Goal: Task Accomplishment & Management: Manage account settings

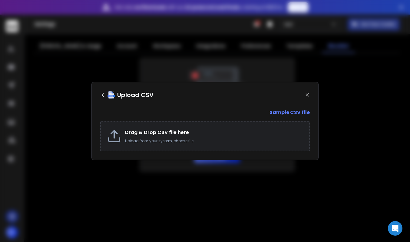
click at [181, 99] on div "Upload CSV" at bounding box center [204, 96] width 209 height 11
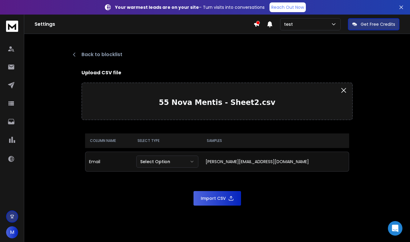
click at [186, 160] on button "Select Option" at bounding box center [167, 161] width 62 height 12
click at [207, 197] on button "Import CSV" at bounding box center [217, 198] width 48 height 15
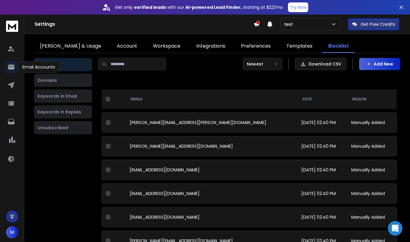
click at [10, 66] on icon at bounding box center [11, 66] width 6 height 5
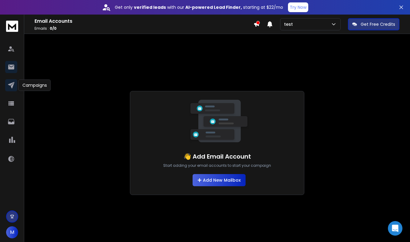
click at [12, 87] on icon at bounding box center [11, 85] width 6 height 6
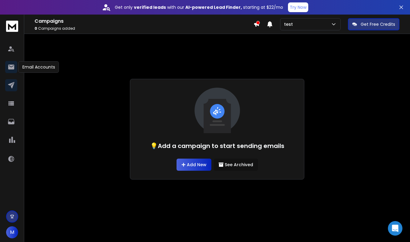
click at [10, 71] on link at bounding box center [11, 67] width 12 height 12
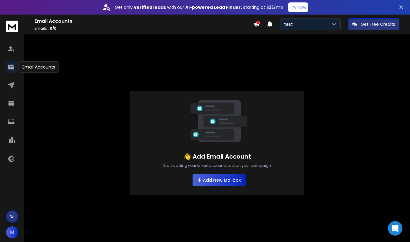
click at [311, 21] on button "test" at bounding box center [310, 24] width 61 height 12
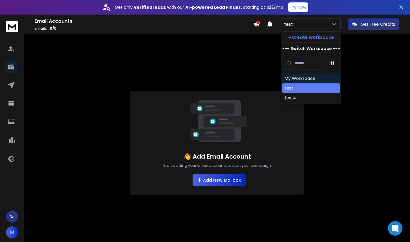
click at [293, 77] on div "My Workspace" at bounding box center [300, 78] width 31 height 6
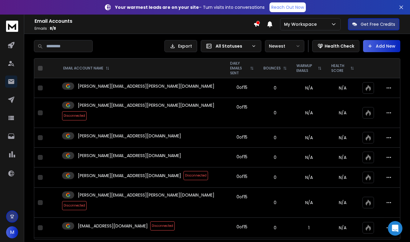
click at [40, 89] on button "button" at bounding box center [40, 87] width 5 height 5
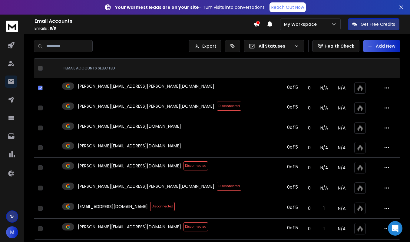
click at [385, 87] on icon at bounding box center [386, 87] width 5 height 5
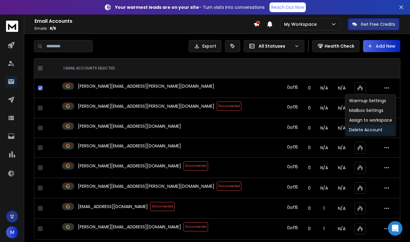
click at [362, 128] on div "Delete Account" at bounding box center [371, 130] width 48 height 10
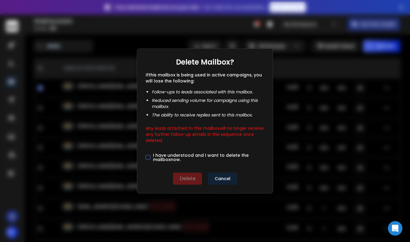
click at [188, 181] on button "Delete" at bounding box center [187, 178] width 29 height 12
click at [149, 158] on button "I have understood and I want to delete the mailbox now." at bounding box center [148, 157] width 5 height 5
click at [191, 181] on button "Delete" at bounding box center [187, 178] width 29 height 12
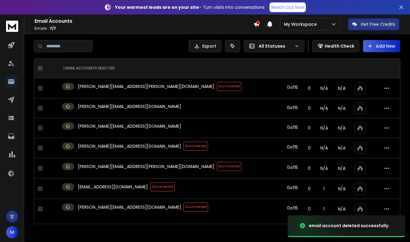
click at [40, 87] on button "button" at bounding box center [40, 88] width 5 height 5
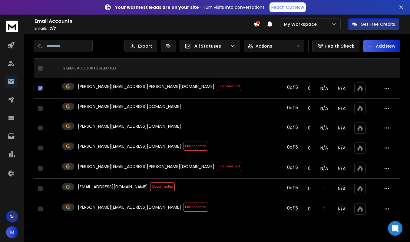
click at [384, 88] on icon at bounding box center [386, 87] width 5 height 5
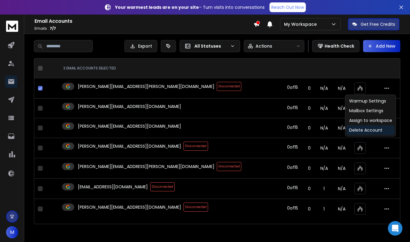
click at [369, 128] on div "Delete Account" at bounding box center [371, 130] width 48 height 10
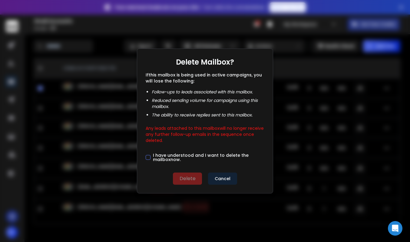
click at [149, 157] on button "I have understood and I want to delete the mailbox now." at bounding box center [148, 157] width 5 height 5
click at [185, 179] on button "Delete" at bounding box center [187, 178] width 29 height 12
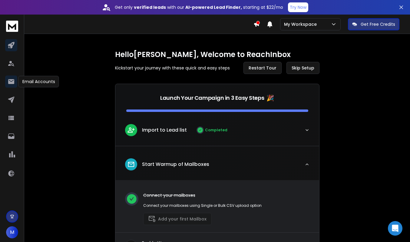
click at [11, 82] on icon at bounding box center [11, 81] width 6 height 5
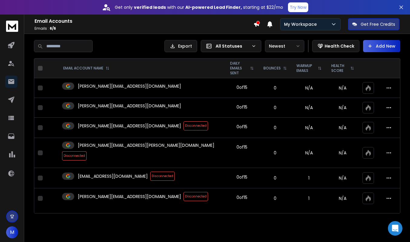
click at [322, 23] on div "My Workspace" at bounding box center [310, 24] width 53 height 6
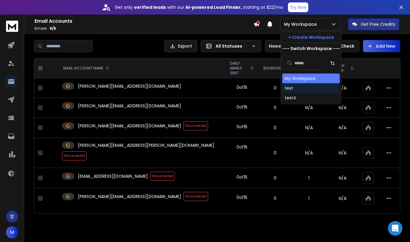
click at [293, 90] on div "test" at bounding box center [311, 88] width 58 height 10
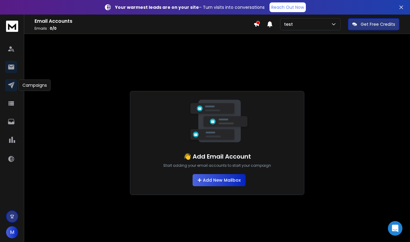
click at [9, 83] on icon at bounding box center [11, 84] width 7 height 7
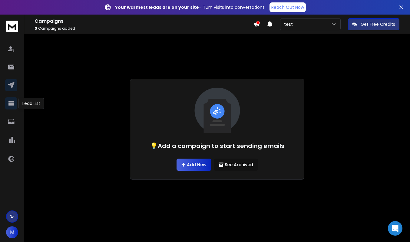
click at [11, 105] on icon at bounding box center [10, 103] width 5 height 4
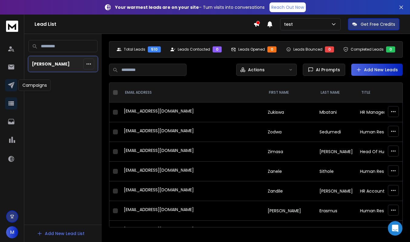
click at [12, 82] on icon at bounding box center [11, 84] width 7 height 7
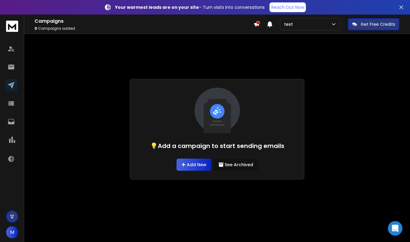
click at [200, 167] on link "Add New" at bounding box center [193, 164] width 35 height 12
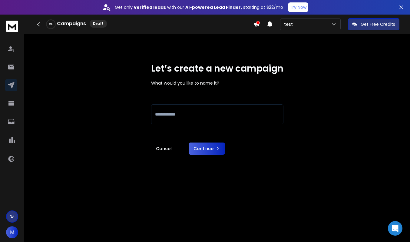
drag, startPoint x: 183, startPoint y: 116, endPoint x: 165, endPoint y: 110, distance: 18.6
click at [165, 110] on input at bounding box center [217, 114] width 132 height 20
type input "**********"
click at [200, 149] on button "Continue" at bounding box center [207, 148] width 36 height 12
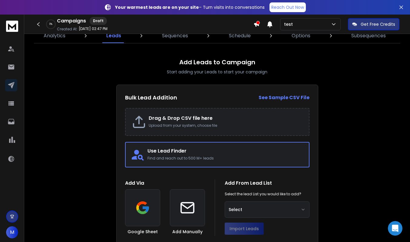
scroll to position [34, 0]
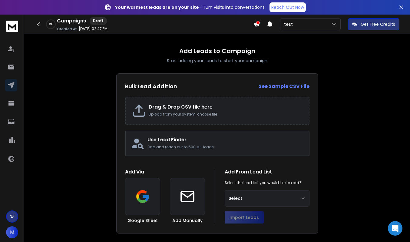
click at [265, 198] on button "Select" at bounding box center [267, 198] width 85 height 16
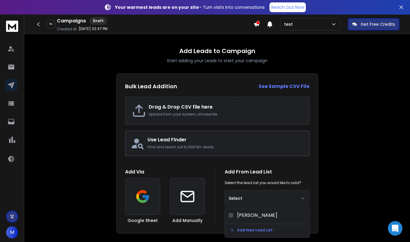
click at [232, 215] on button "button" at bounding box center [231, 215] width 5 height 5
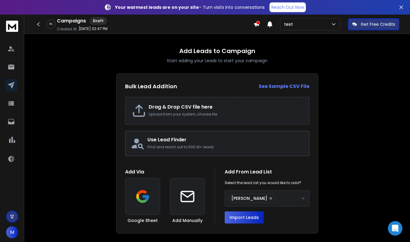
click at [295, 172] on h1 "Add From Lead List" at bounding box center [267, 171] width 85 height 7
click at [237, 218] on button "Import Leads" at bounding box center [244, 217] width 39 height 12
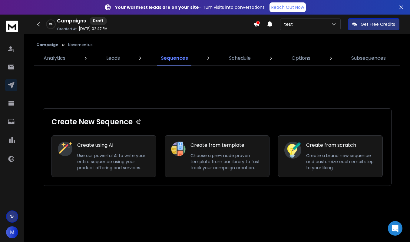
click at [320, 152] on p "Create a brand new sequence and customize each email step to your liking." at bounding box center [341, 161] width 70 height 18
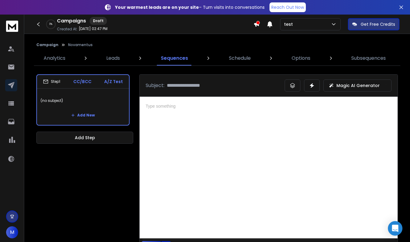
click at [173, 84] on input at bounding box center [223, 85] width 112 height 7
paste input "**********"
click at [195, 84] on input "**********" at bounding box center [223, 85] width 112 height 7
click at [310, 85] on icon "button" at bounding box center [312, 85] width 4 height 5
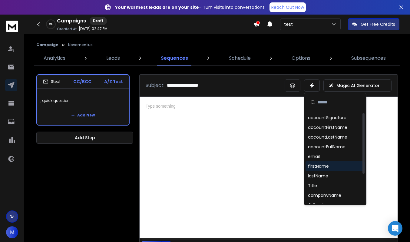
click at [316, 163] on div "firstName" at bounding box center [318, 166] width 21 height 6
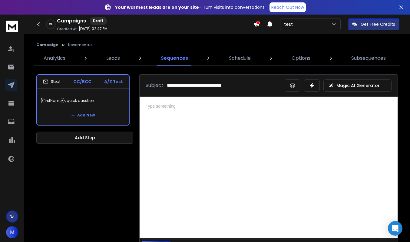
click at [180, 114] on div at bounding box center [269, 167] width 258 height 141
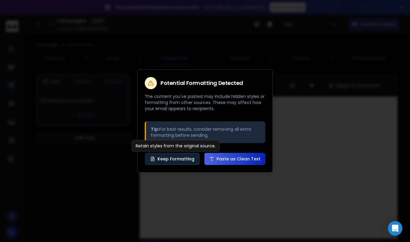
click at [189, 161] on button "Keep Formatting" at bounding box center [172, 159] width 54 height 12
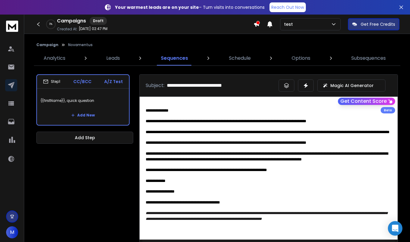
click at [176, 109] on p "**********" at bounding box center [269, 110] width 246 height 6
click at [150, 110] on p "**" at bounding box center [269, 110] width 246 height 6
click at [308, 88] on icon "button" at bounding box center [305, 85] width 5 height 5
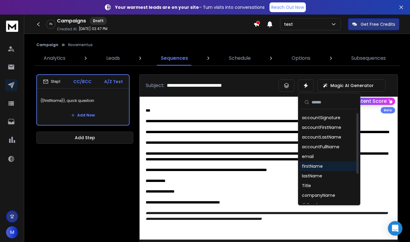
click at [313, 165] on div "firstName" at bounding box center [312, 166] width 21 height 6
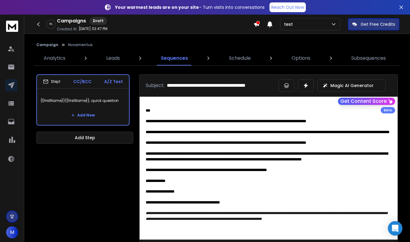
drag, startPoint x: 199, startPoint y: 84, endPoint x: 169, endPoint y: 82, distance: 30.0
click at [169, 82] on input "**********" at bounding box center [220, 85] width 106 height 7
type input "**********"
click at [191, 161] on span "**********" at bounding box center [267, 156] width 242 height 10
click at [151, 109] on p "**" at bounding box center [269, 110] width 246 height 6
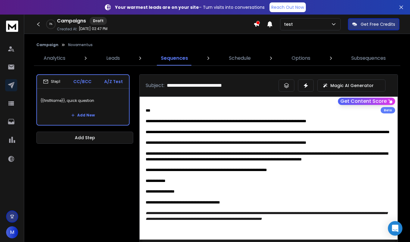
click at [294, 162] on p "**********" at bounding box center [269, 156] width 246 height 12
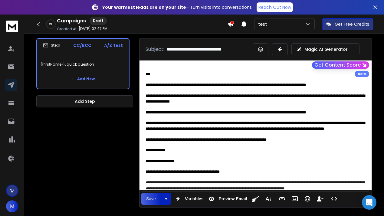
click at [153, 74] on p "**" at bounding box center [256, 74] width 220 height 6
click at [194, 198] on span "Variables" at bounding box center [194, 198] width 21 height 5
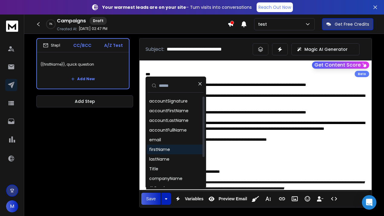
click at [179, 149] on div "firstName" at bounding box center [176, 150] width 58 height 10
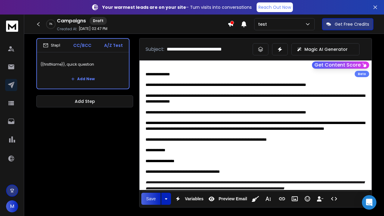
click at [205, 95] on span "**********" at bounding box center [255, 99] width 219 height 10
click at [190, 199] on span "Variables" at bounding box center [194, 198] width 21 height 5
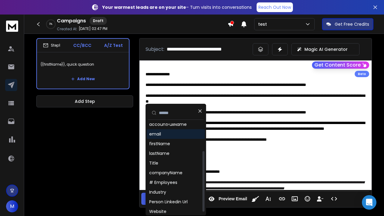
scroll to position [45, 0]
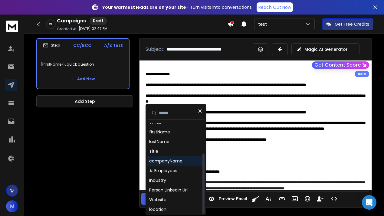
click at [180, 160] on div "companyName" at bounding box center [165, 161] width 33 height 6
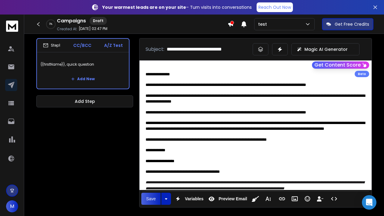
scroll to position [33, 0]
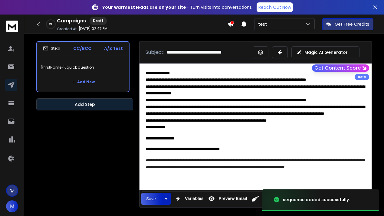
click at [84, 105] on button "Add Step" at bounding box center [84, 104] width 97 height 12
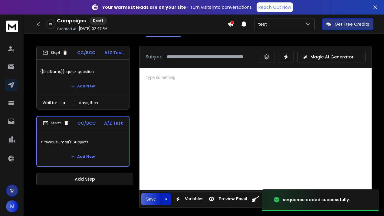
click at [71, 105] on input "*" at bounding box center [68, 103] width 15 height 6
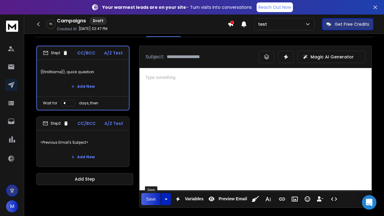
type input "*"
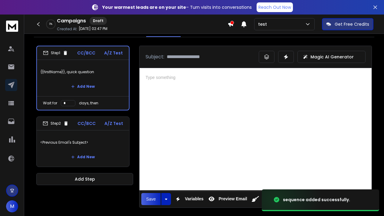
click at [91, 142] on p "<Previous Email's Subject>" at bounding box center [82, 142] width 85 height 17
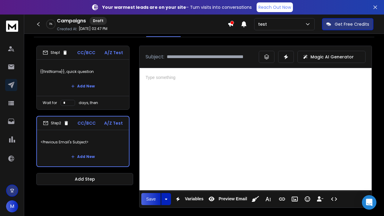
click at [196, 59] on input at bounding box center [210, 56] width 86 height 7
paste input "**********"
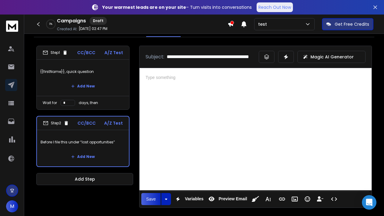
type input "**********"
click at [160, 73] on div at bounding box center [256, 129] width 232 height 122
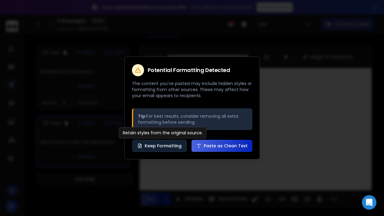
click at [163, 148] on button "Keep Formatting" at bounding box center [159, 146] width 54 height 12
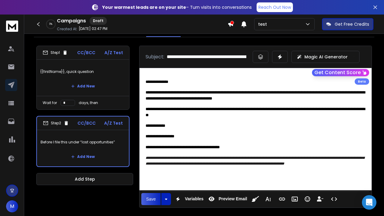
click at [174, 79] on p "**********" at bounding box center [256, 82] width 220 height 6
click at [188, 200] on span "Variables" at bounding box center [194, 198] width 21 height 5
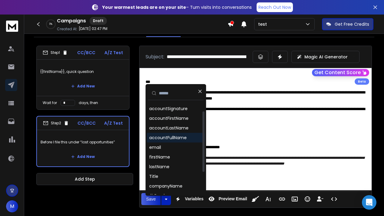
scroll to position [20, 0]
click at [169, 134] on div "firstName" at bounding box center [159, 137] width 21 height 6
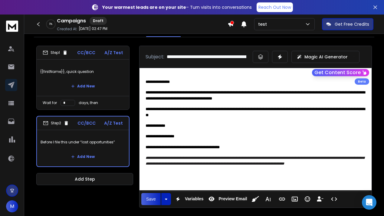
click at [299, 108] on span "**********" at bounding box center [255, 112] width 219 height 10
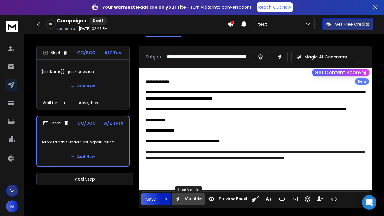
click at [191, 201] on span "Variables" at bounding box center [194, 198] width 21 height 5
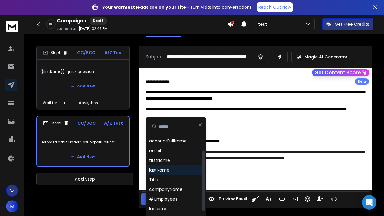
scroll to position [45, 0]
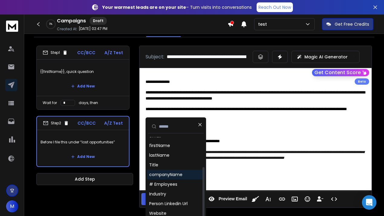
click at [178, 175] on div "companyName" at bounding box center [165, 175] width 33 height 6
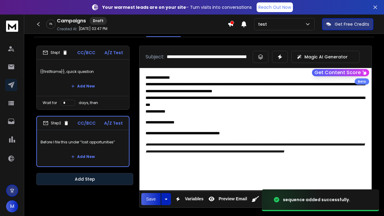
click at [89, 181] on button "Add Step" at bounding box center [84, 179] width 97 height 12
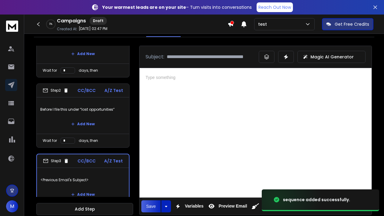
scroll to position [40, 0]
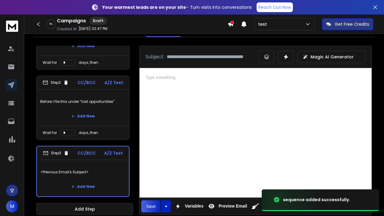
click at [70, 133] on input "*" at bounding box center [68, 133] width 15 height 6
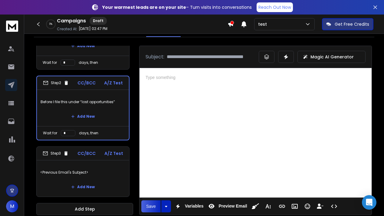
type input "*"
click at [99, 144] on ul "Step 1 CC/BCC A/Z Test {{firstName}}, quick question Add New Wait for * days, t…" at bounding box center [82, 101] width 93 height 192
click at [93, 175] on p "<Previous Email's Subject>" at bounding box center [82, 172] width 85 height 17
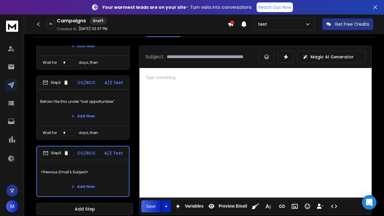
scroll to position [36, 0]
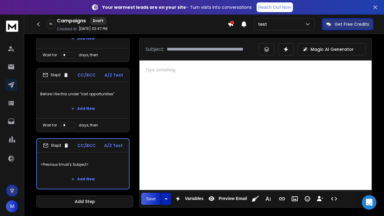
click at [223, 81] on div at bounding box center [256, 126] width 232 height 130
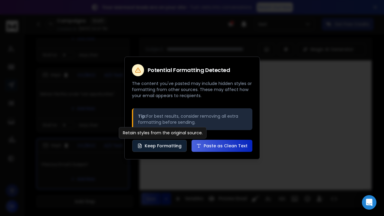
click at [162, 150] on button "Keep Formatting" at bounding box center [159, 146] width 54 height 12
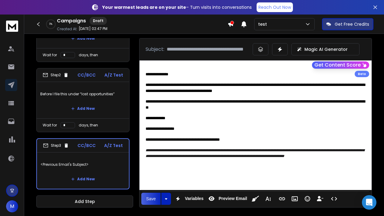
click at [173, 74] on p "**********" at bounding box center [256, 74] width 220 height 6
click at [189, 200] on span "Variables" at bounding box center [194, 198] width 21 height 5
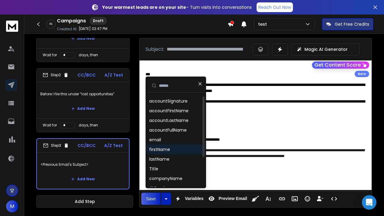
click at [175, 147] on div "firstName" at bounding box center [176, 150] width 58 height 10
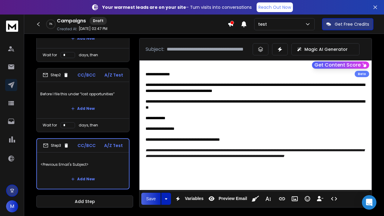
click at [298, 100] on span "**********" at bounding box center [255, 105] width 219 height 10
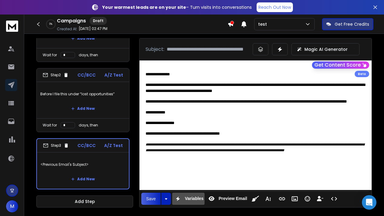
click at [190, 200] on span "Variables" at bounding box center [194, 198] width 21 height 5
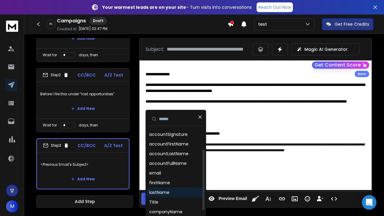
scroll to position [45, 0]
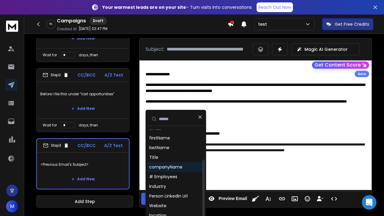
click at [170, 167] on div "companyName" at bounding box center [165, 167] width 33 height 6
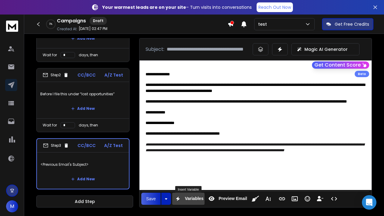
click at [190, 198] on span "Variables" at bounding box center [194, 198] width 21 height 5
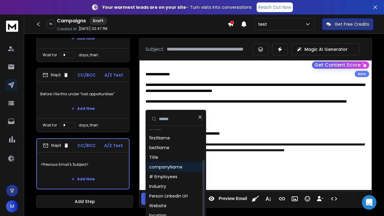
click at [178, 167] on div "companyName" at bounding box center [165, 167] width 33 height 6
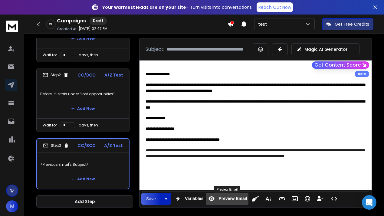
click at [229, 199] on span "Preview Email" at bounding box center [232, 198] width 31 height 5
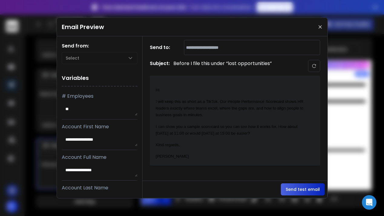
click at [363, 102] on div "**********" at bounding box center [192, 108] width 384 height 193
click at [320, 26] on icon at bounding box center [320, 27] width 5 height 5
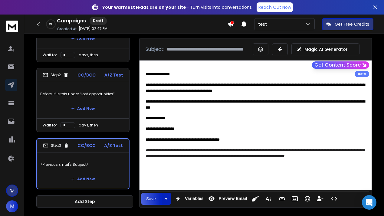
click at [173, 74] on p "**********" at bounding box center [256, 74] width 220 height 6
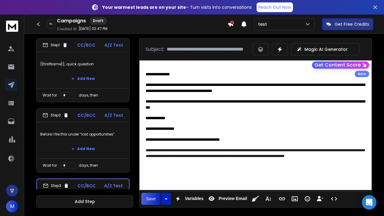
click at [103, 66] on p "{{firstName}}, quick question" at bounding box center [82, 64] width 85 height 17
type input "**********"
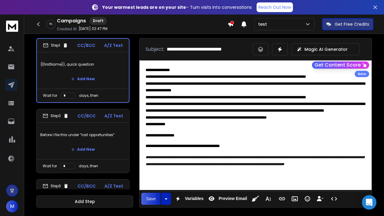
click at [187, 72] on div "**********" at bounding box center [256, 70] width 220 height 7
click at [145, 96] on div "**********" at bounding box center [256, 126] width 232 height 130
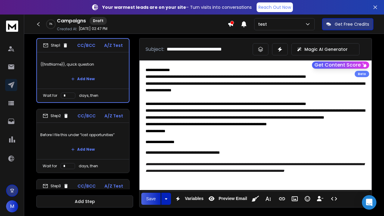
click at [146, 126] on span "**********" at bounding box center [206, 124] width 121 height 4
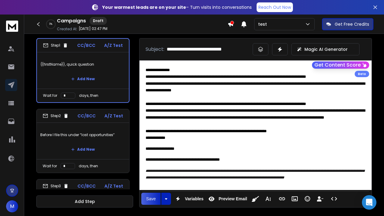
click at [146, 76] on span "**********" at bounding box center [226, 77] width 160 height 4
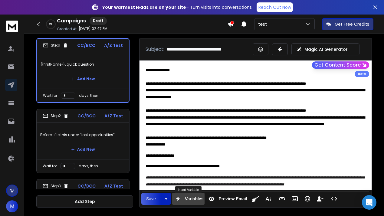
click at [194, 199] on span "Variables" at bounding box center [194, 198] width 21 height 5
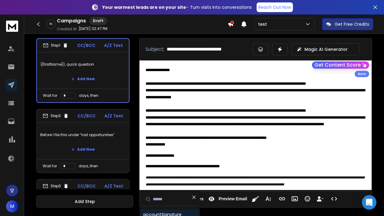
click at [216, 156] on b "**********" at bounding box center [256, 127] width 220 height 121
click at [227, 202] on div "Preview Email" at bounding box center [227, 199] width 42 height 10
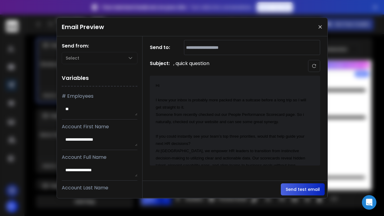
click at [354, 84] on div "**********" at bounding box center [192, 108] width 384 height 193
click at [320, 27] on icon at bounding box center [319, 26] width 3 height 3
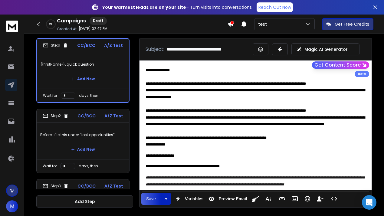
click at [205, 157] on b "**********" at bounding box center [256, 127] width 220 height 121
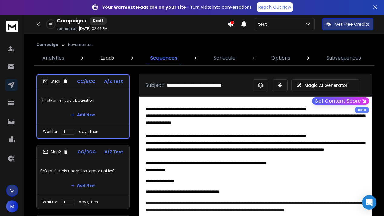
click at [101, 55] on p "Leads" at bounding box center [108, 57] width 14 height 7
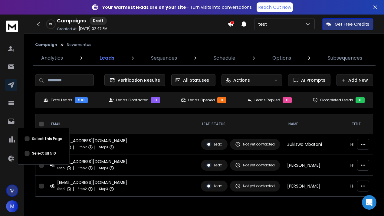
click at [42, 124] on button "Select this Page" at bounding box center [41, 124] width 5 height 5
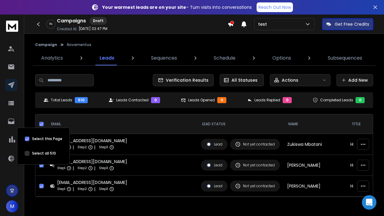
click at [27, 154] on button "Select this Page" at bounding box center [27, 153] width 5 height 5
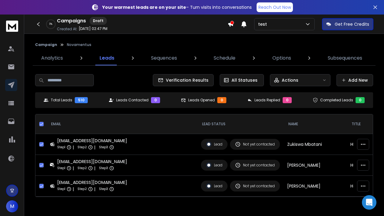
click at [368, 139] on button "button" at bounding box center [363, 144] width 12 height 11
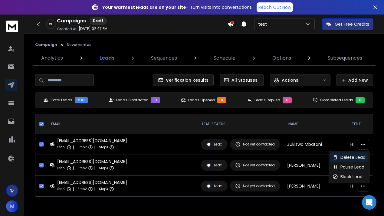
click at [347, 124] on th "Title" at bounding box center [373, 124] width 53 height 20
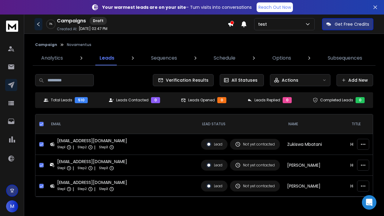
click at [39, 27] on button at bounding box center [39, 24] width 8 height 12
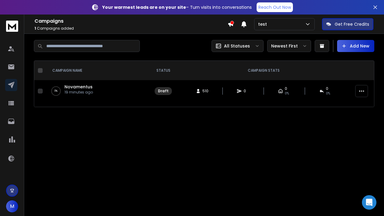
click at [111, 95] on div "0 % Novamentus 19 minutes ago" at bounding box center [98, 91] width 94 height 15
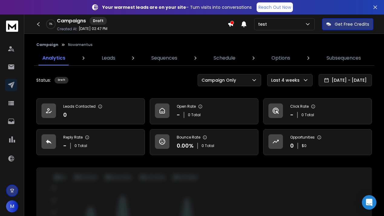
click at [152, 80] on div "Status: Draft Resume Campaign Campaign Only Last 4 weeks 14 Jul 2025 - 11 Aug 2…" at bounding box center [204, 80] width 336 height 12
click at [111, 58] on p "Leads" at bounding box center [109, 57] width 14 height 7
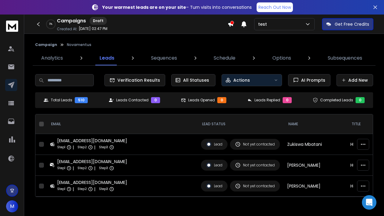
click at [261, 82] on div "Actions" at bounding box center [249, 80] width 46 height 6
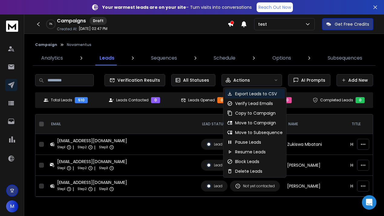
click at [73, 80] on input at bounding box center [64, 80] width 59 height 12
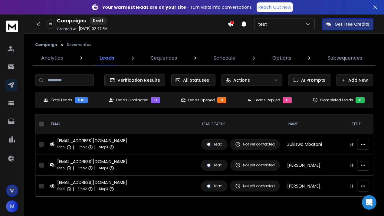
click at [55, 100] on p "Total Leads" at bounding box center [61, 100] width 21 height 5
click at [38, 27] on button at bounding box center [39, 24] width 8 height 12
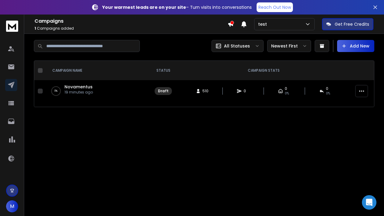
click at [359, 91] on icon "button" at bounding box center [361, 91] width 5 height 1
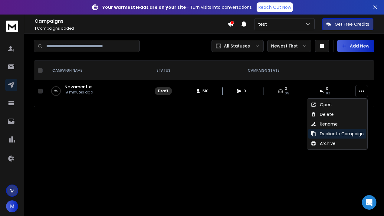
click at [340, 132] on div "Duplicate Campaign" at bounding box center [337, 134] width 53 height 6
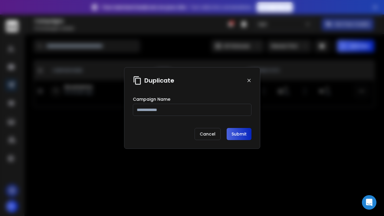
click at [184, 109] on input "text" at bounding box center [192, 110] width 119 height 12
type input "**********"
click at [248, 134] on button "Submit" at bounding box center [239, 134] width 25 height 12
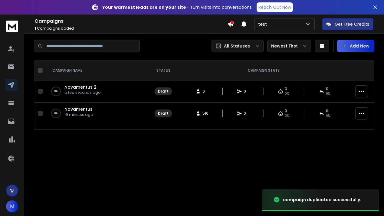
click at [135, 92] on div "0 % Novamentus 2 a few seconds ago" at bounding box center [98, 91] width 94 height 15
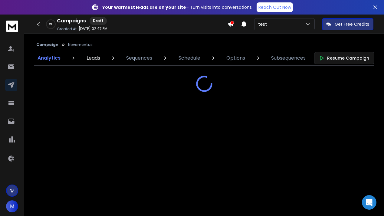
click at [96, 59] on p "Leads" at bounding box center [94, 57] width 14 height 7
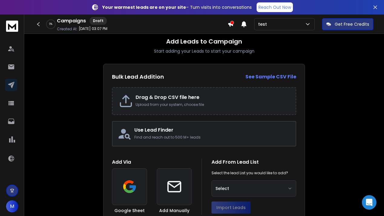
scroll to position [59, 0]
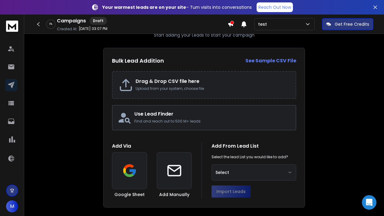
click at [176, 84] on h2 "Drag & Drop CSV file here" at bounding box center [213, 81] width 154 height 7
type input "**********"
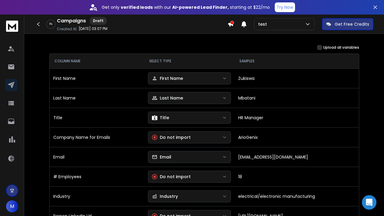
scroll to position [96, 0]
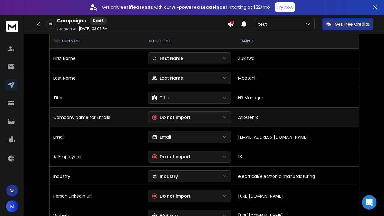
click at [187, 121] on button "Do not import" at bounding box center [189, 117] width 83 height 12
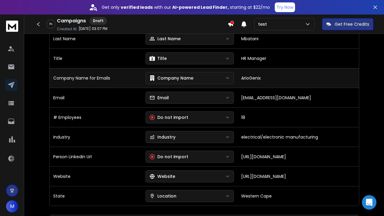
scroll to position [142, 0]
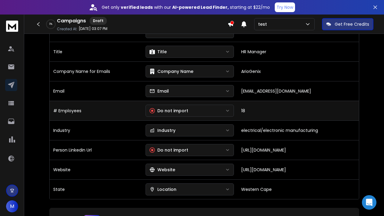
click at [189, 112] on button "Do not import" at bounding box center [190, 111] width 88 height 12
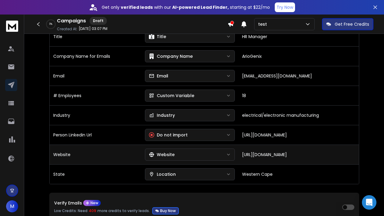
scroll to position [175, 0]
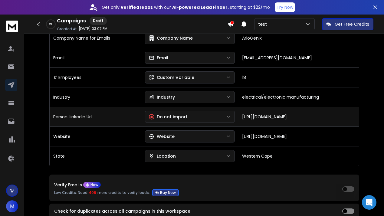
click at [171, 117] on div "Do not import" at bounding box center [168, 117] width 39 height 6
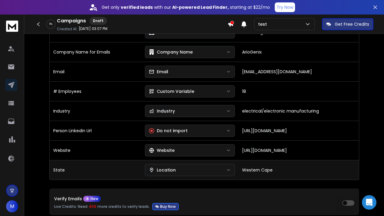
scroll to position [185, 0]
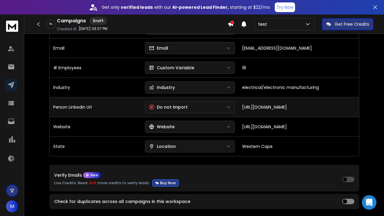
click at [190, 106] on button "Do not import" at bounding box center [190, 107] width 90 height 12
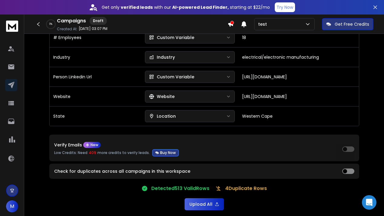
scroll to position [219, 0]
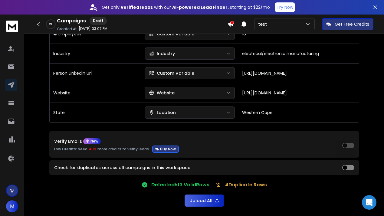
click at [196, 202] on button "Upload All" at bounding box center [204, 201] width 39 height 12
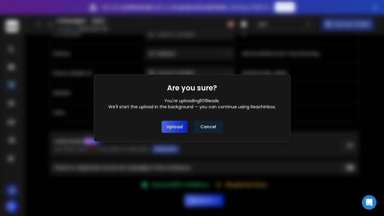
click at [175, 127] on button "Upload" at bounding box center [175, 127] width 26 height 12
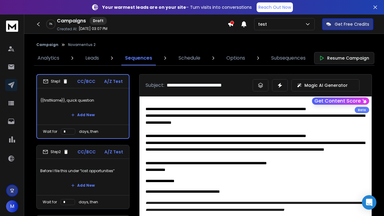
scroll to position [36, 0]
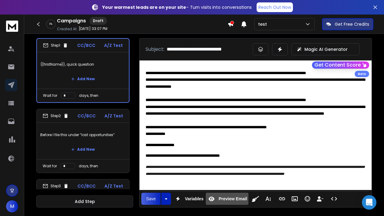
click at [231, 199] on span "Preview Email" at bounding box center [232, 198] width 31 height 5
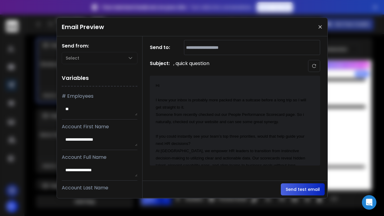
click at [213, 49] on input at bounding box center [252, 47] width 132 height 11
type input "**********"
click at [301, 188] on button "Send test email" at bounding box center [303, 189] width 44 height 12
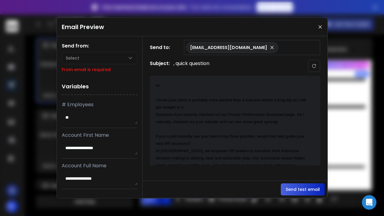
click at [93, 61] on div "Select" at bounding box center [100, 58] width 76 height 12
click at [121, 55] on div "Select" at bounding box center [100, 58] width 76 height 12
click at [321, 27] on icon at bounding box center [320, 27] width 5 height 5
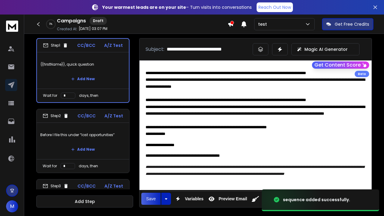
scroll to position [0, 0]
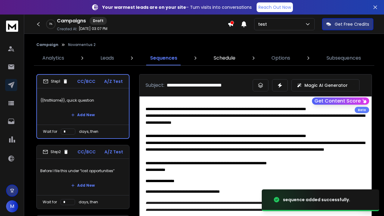
click at [232, 58] on p "Schedule" at bounding box center [225, 57] width 22 height 7
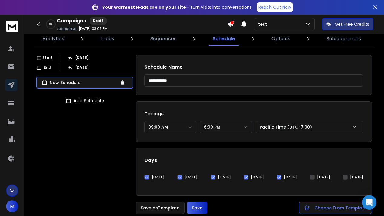
scroll to position [26, 0]
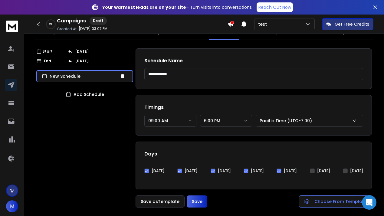
click at [180, 121] on button "09:00 AM" at bounding box center [170, 121] width 52 height 12
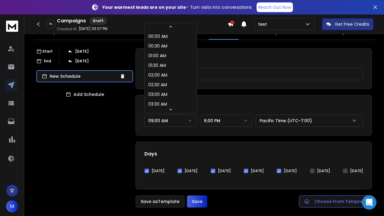
scroll to position [110, 0]
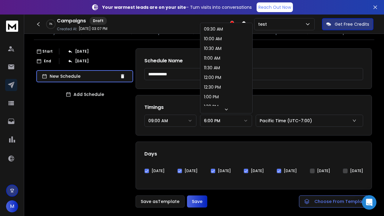
click at [225, 120] on button "6:00 PM" at bounding box center [226, 121] width 52 height 12
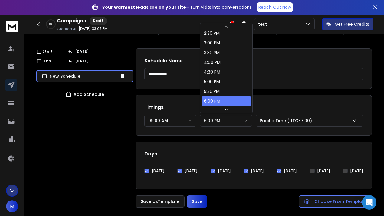
select select "********"
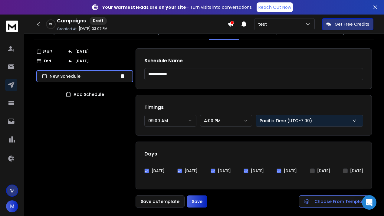
click at [287, 119] on p "Pacific Time (UTC-7:00)" at bounding box center [287, 121] width 55 height 6
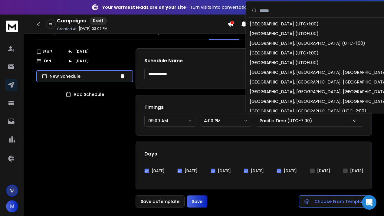
scroll to position [275, 0]
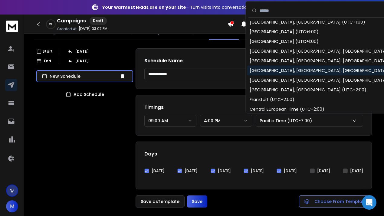
click at [279, 71] on div "Brussels, Copenhagen, Madrid, Paris (UTC+2:00)" at bounding box center [355, 71] width 210 height 6
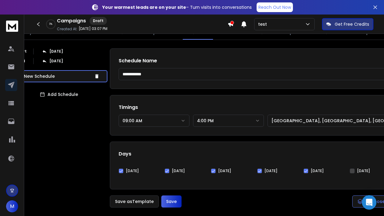
click at [182, 205] on button "Save" at bounding box center [171, 202] width 20 height 12
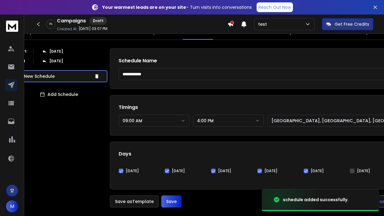
scroll to position [0, 0]
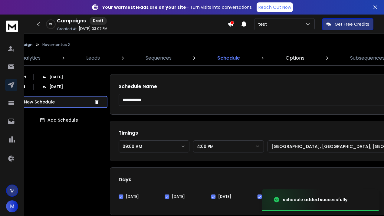
click at [282, 63] on link "Options" at bounding box center [295, 58] width 26 height 15
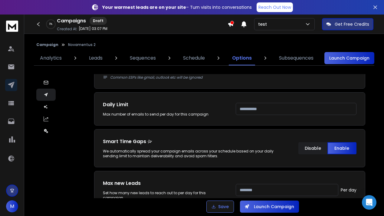
scroll to position [141, 0]
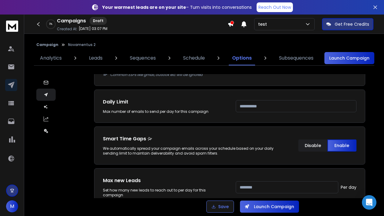
drag, startPoint x: 250, startPoint y: 108, endPoint x: 226, endPoint y: 106, distance: 24.3
click at [226, 106] on div "Daily Limit Max number of emails to send per day for this campaign ***" at bounding box center [230, 106] width 254 height 16
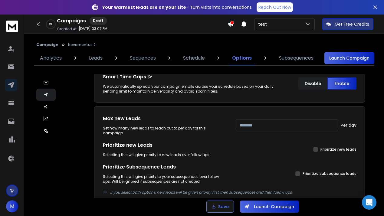
scroll to position [206, 0]
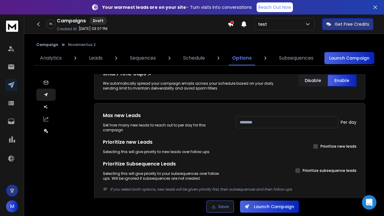
type input "***"
drag, startPoint x: 249, startPoint y: 121, endPoint x: 227, endPoint y: 112, distance: 24.0
click at [227, 112] on div "Max new Leads Set how many new leads to reach out to per day for this campaign …" at bounding box center [230, 122] width 254 height 21
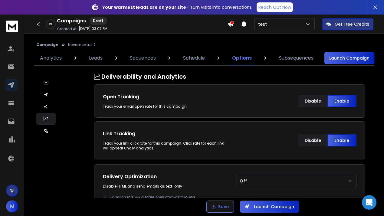
scroll to position [558, 0]
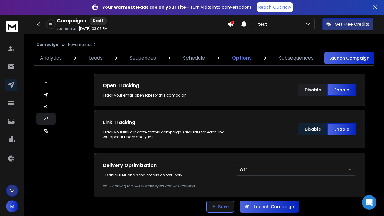
type input "***"
click at [308, 130] on button "Disable" at bounding box center [312, 129] width 29 height 12
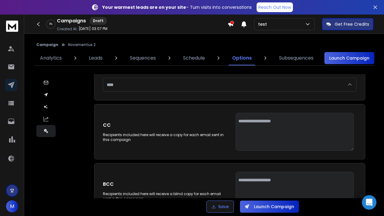
scroll to position [1093, 0]
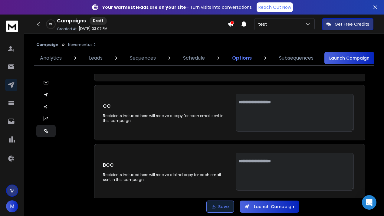
click at [221, 204] on button "Save" at bounding box center [220, 207] width 28 height 12
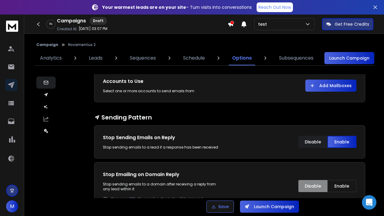
scroll to position [28, 0]
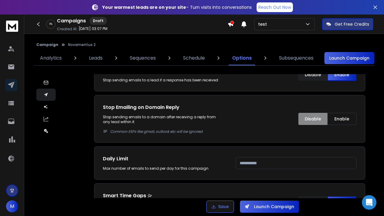
scroll to position [0, 0]
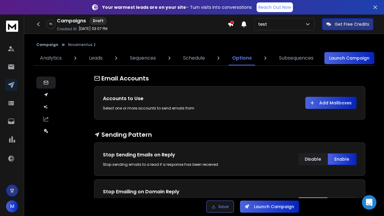
click at [329, 104] on button "Add Mailboxes" at bounding box center [330, 103] width 51 height 12
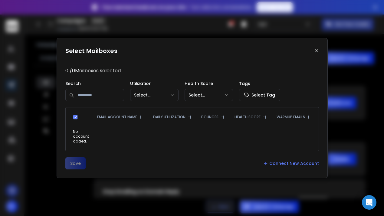
click at [314, 51] on icon at bounding box center [316, 50] width 5 height 5
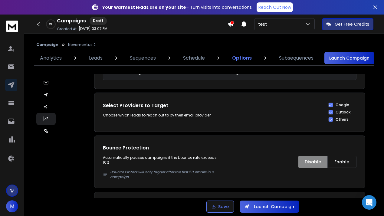
scroll to position [767, 0]
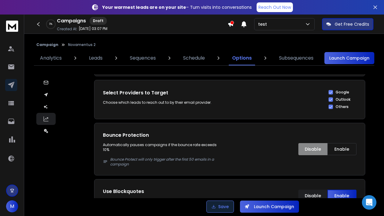
click at [218, 206] on button "Save" at bounding box center [220, 207] width 28 height 12
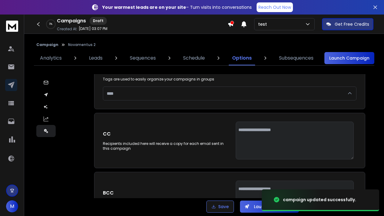
scroll to position [1093, 0]
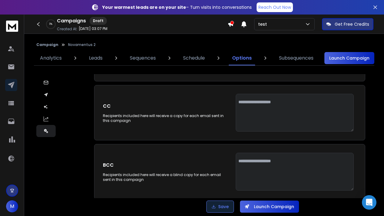
click at [220, 203] on button "Save" at bounding box center [220, 207] width 28 height 12
click at [369, 202] on icon "Open Intercom Messenger" at bounding box center [369, 203] width 7 height 8
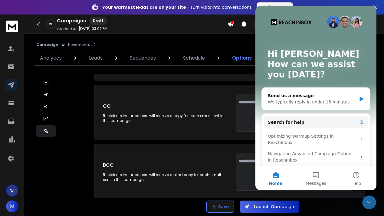
scroll to position [0, 0]
click at [372, 203] on icon "Close Intercom Messenger" at bounding box center [369, 202] width 7 height 7
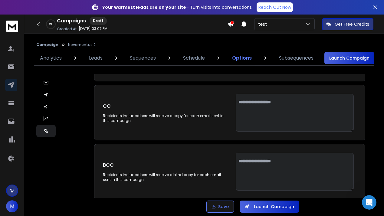
click at [367, 200] on icon "Open Intercom Messenger" at bounding box center [369, 203] width 10 height 10
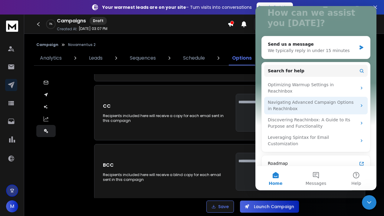
scroll to position [59, 0]
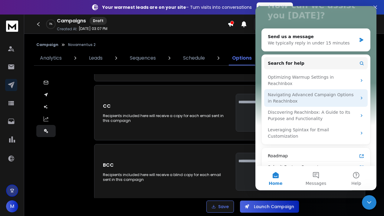
click at [315, 89] on div "Navigating Advanced Campaign Options in ReachInbox" at bounding box center [316, 98] width 104 height 18
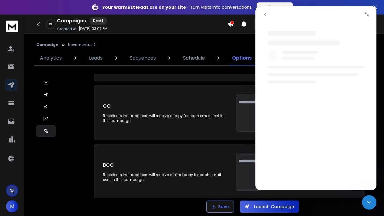
scroll to position [0, 0]
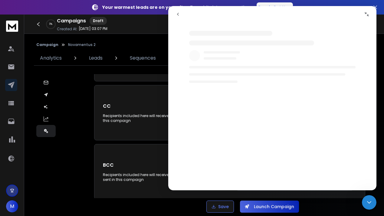
click at [318, 89] on h1 "Navigating Advanced Campaign Options in ReachInbox" at bounding box center [278, 98] width 208 height 29
click at [176, 12] on icon "go back" at bounding box center [178, 14] width 5 height 5
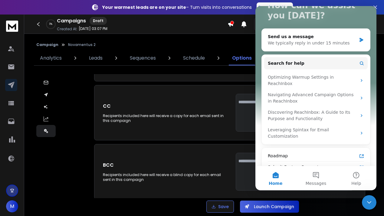
scroll to position [0, 0]
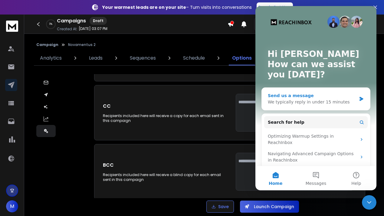
click at [310, 100] on div "We typically reply in under 15 minutes" at bounding box center [312, 102] width 89 height 6
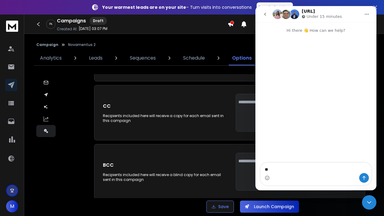
type textarea "*"
click at [317, 169] on textarea "**********" at bounding box center [316, 165] width 111 height 16
type textarea "**********"
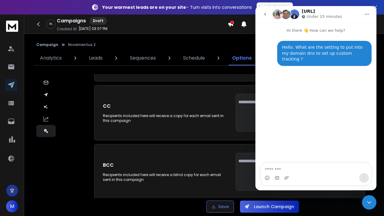
click at [373, 202] on div "Close Intercom Messenger" at bounding box center [369, 202] width 15 height 15
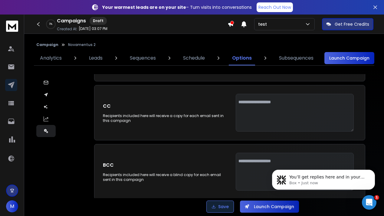
click at [222, 206] on button "Save" at bounding box center [220, 207] width 28 height 12
